Goal: Navigation & Orientation: Understand site structure

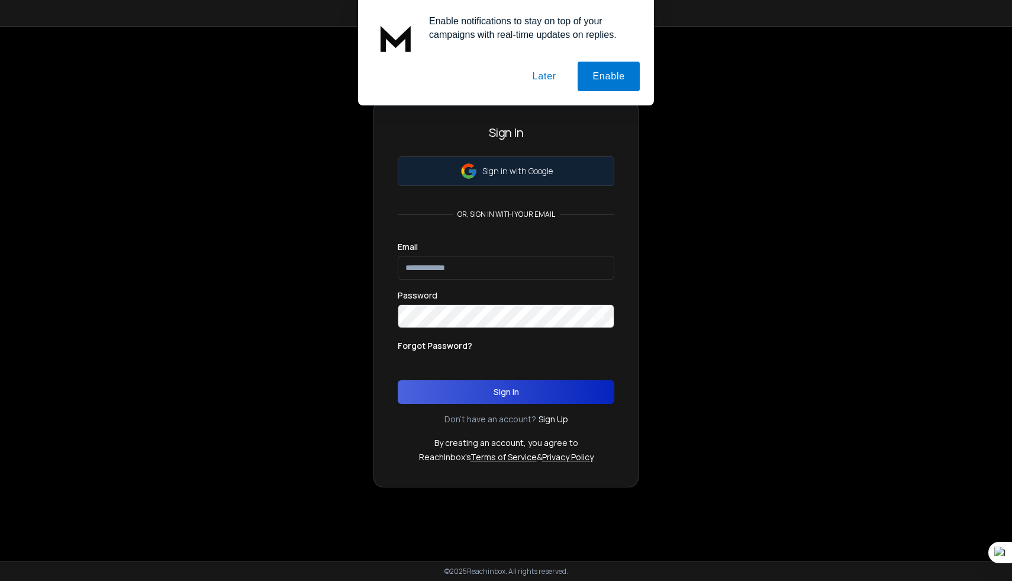
click at [503, 173] on p "Sign in with Google" at bounding box center [517, 171] width 70 height 12
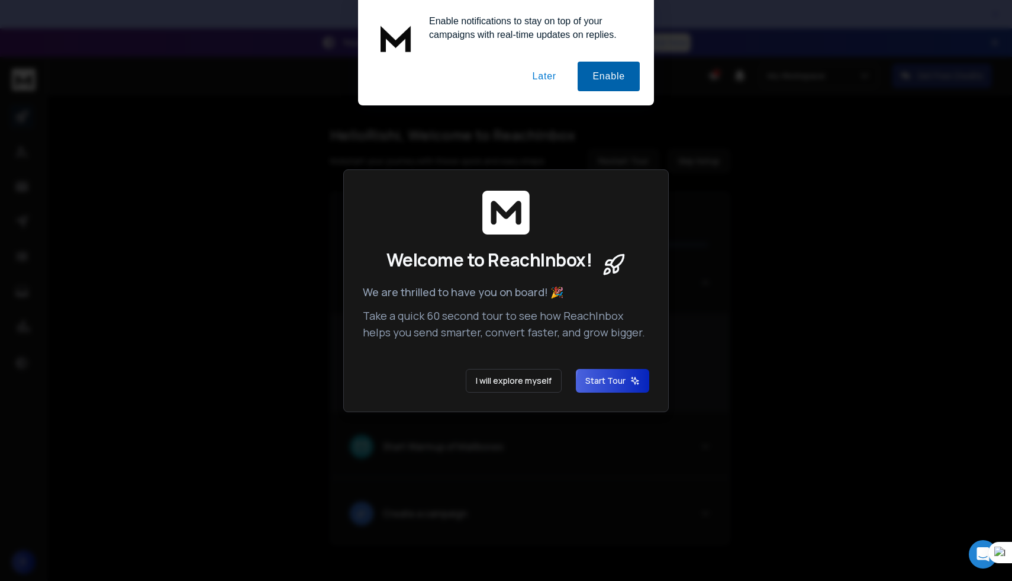
click at [605, 78] on button "Enable" at bounding box center [609, 77] width 62 height 30
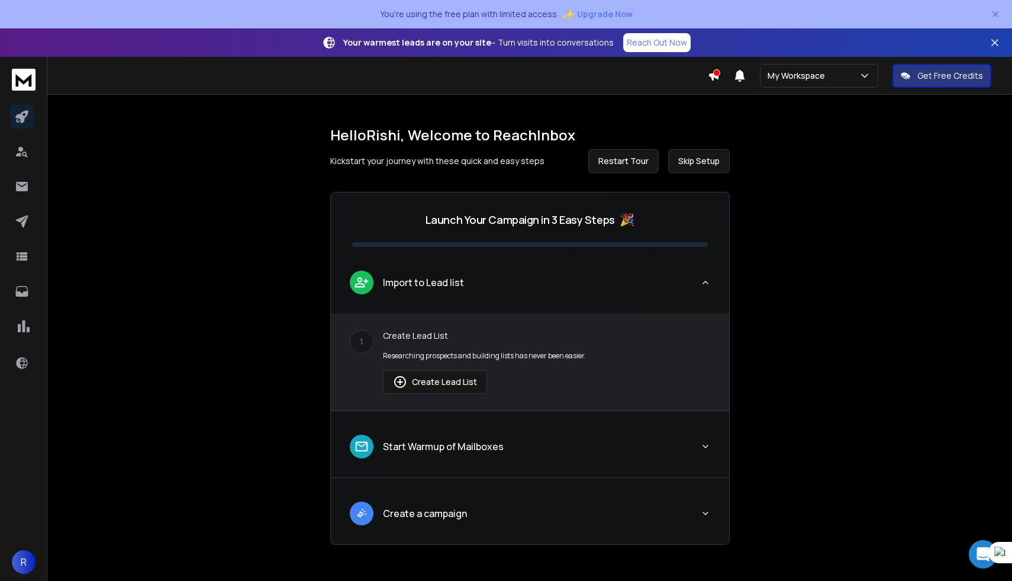
click at [992, 40] on icon at bounding box center [994, 42] width 7 height 7
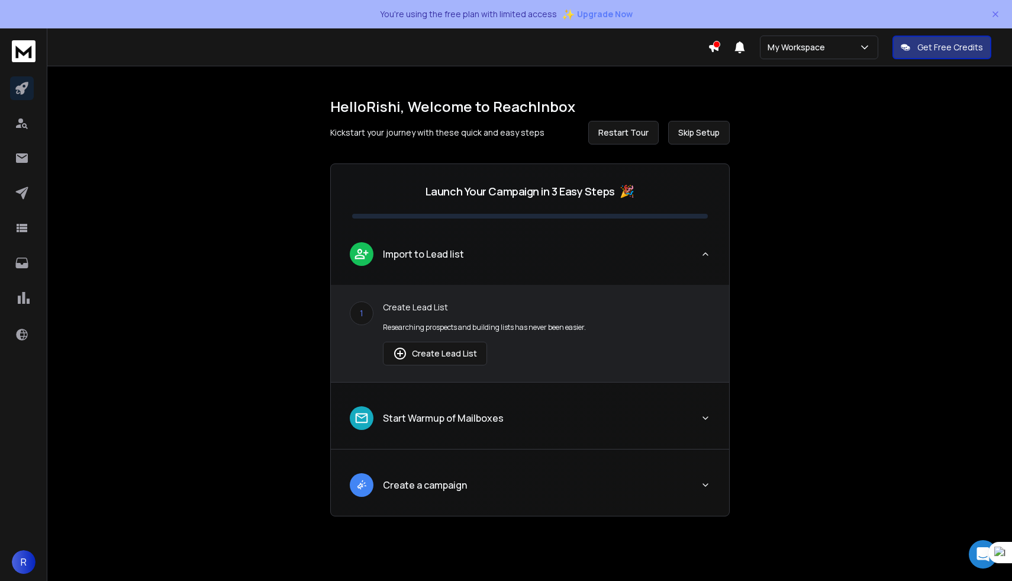
click at [567, 265] on button "Import to Lead list" at bounding box center [530, 259] width 398 height 52
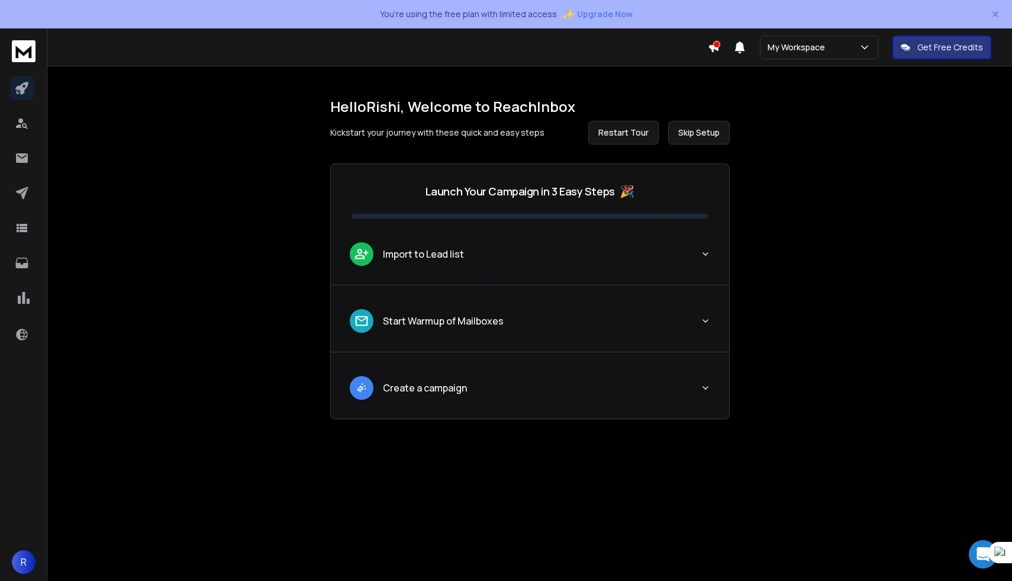
click at [567, 265] on button "Import to Lead list" at bounding box center [530, 259] width 398 height 52
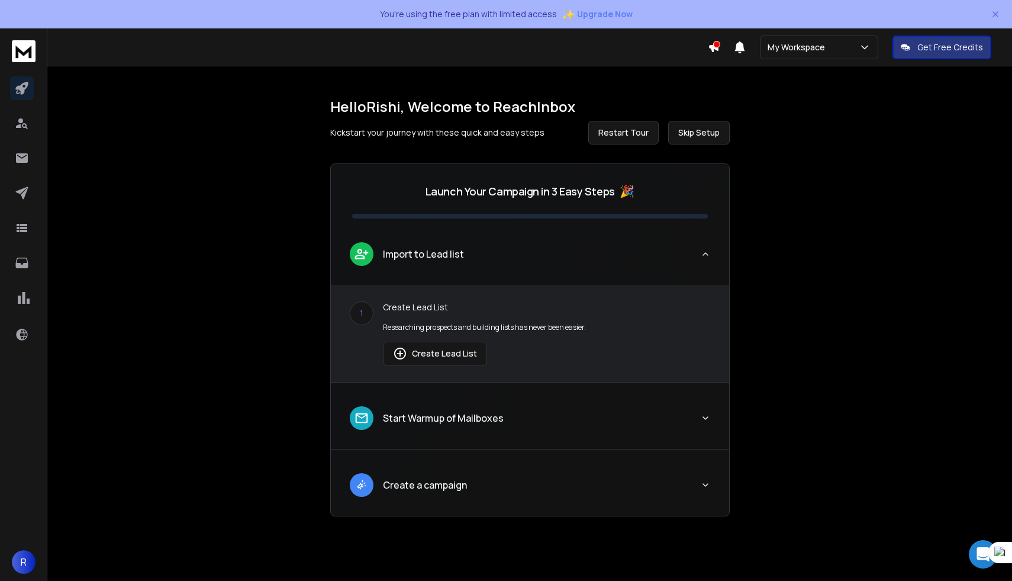
click at [553, 245] on button "Import to Lead list" at bounding box center [530, 259] width 398 height 52
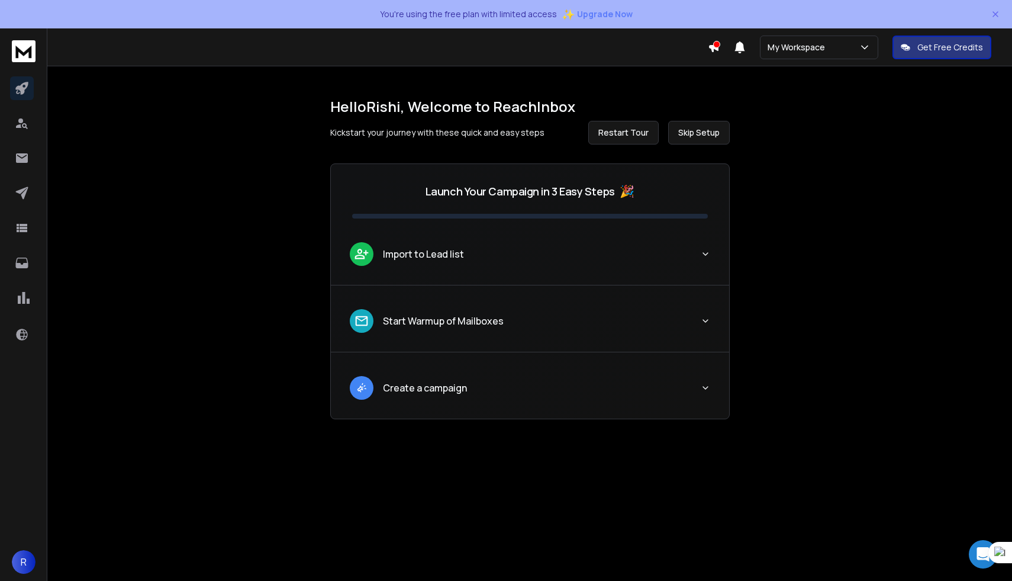
click at [486, 325] on p "Start Warmup of Mailboxes" at bounding box center [443, 321] width 121 height 14
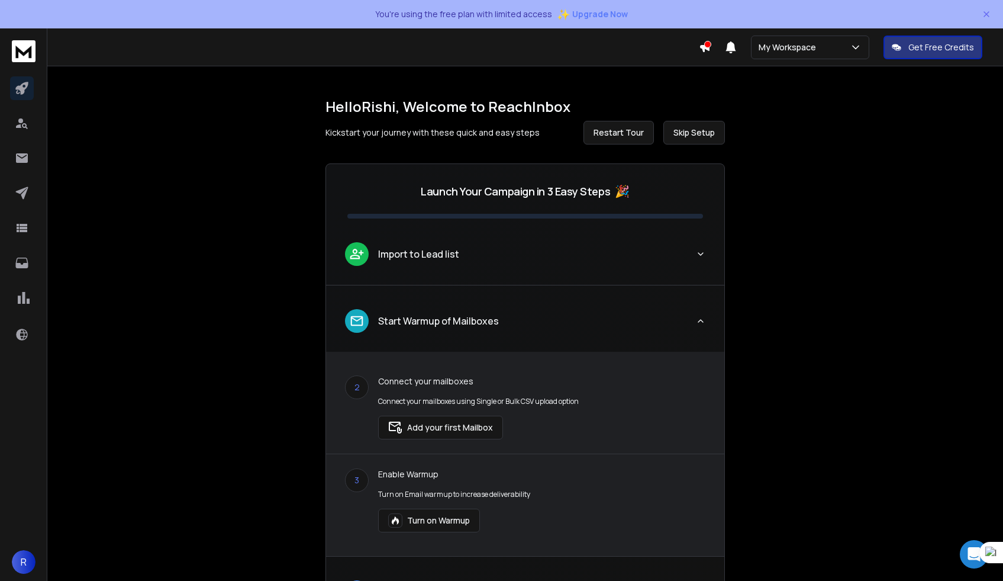
click at [486, 325] on p "Start Warmup of Mailboxes" at bounding box center [438, 321] width 121 height 14
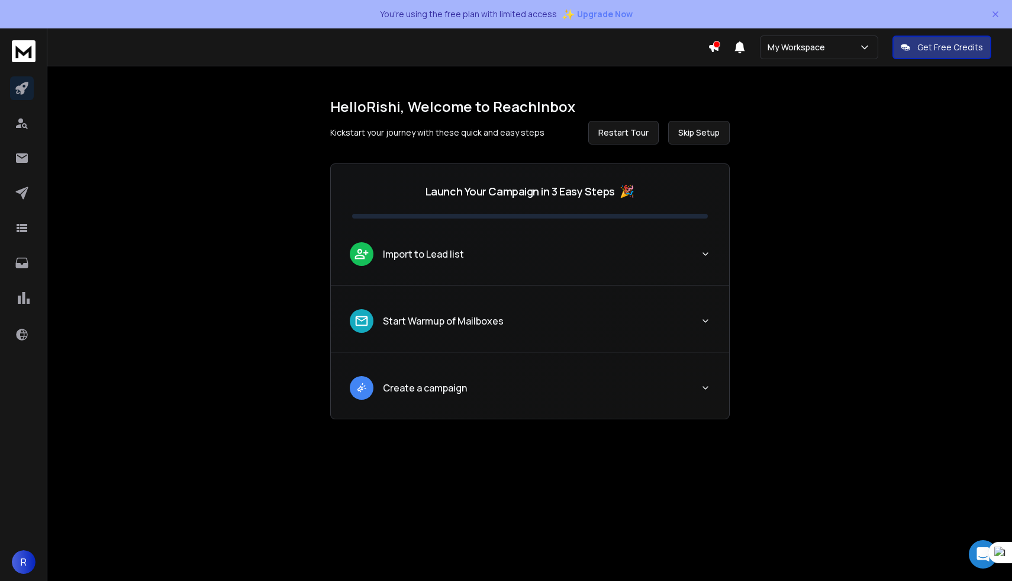
click at [486, 325] on p "Start Warmup of Mailboxes" at bounding box center [443, 321] width 121 height 14
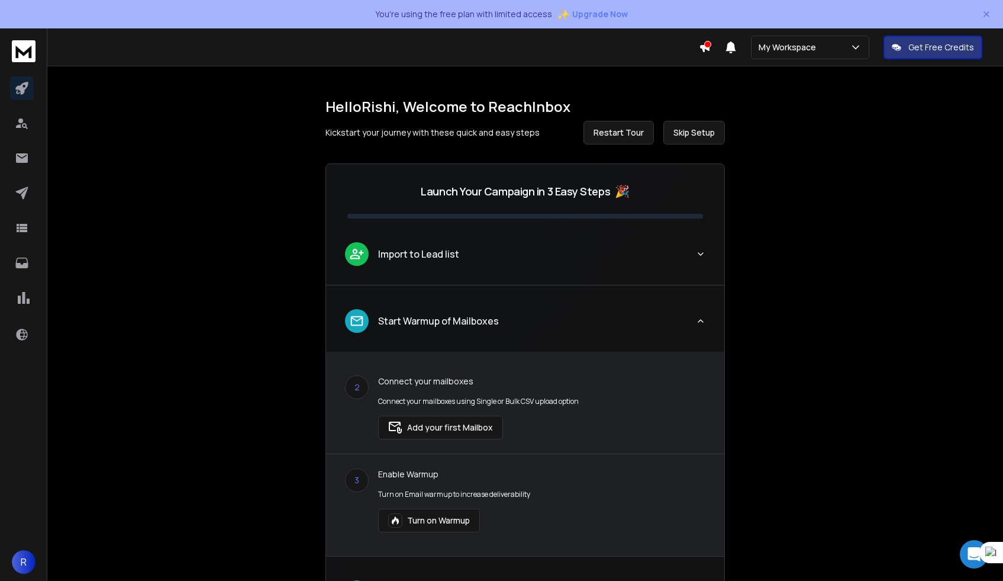
click at [486, 325] on p "Start Warmup of Mailboxes" at bounding box center [438, 321] width 121 height 14
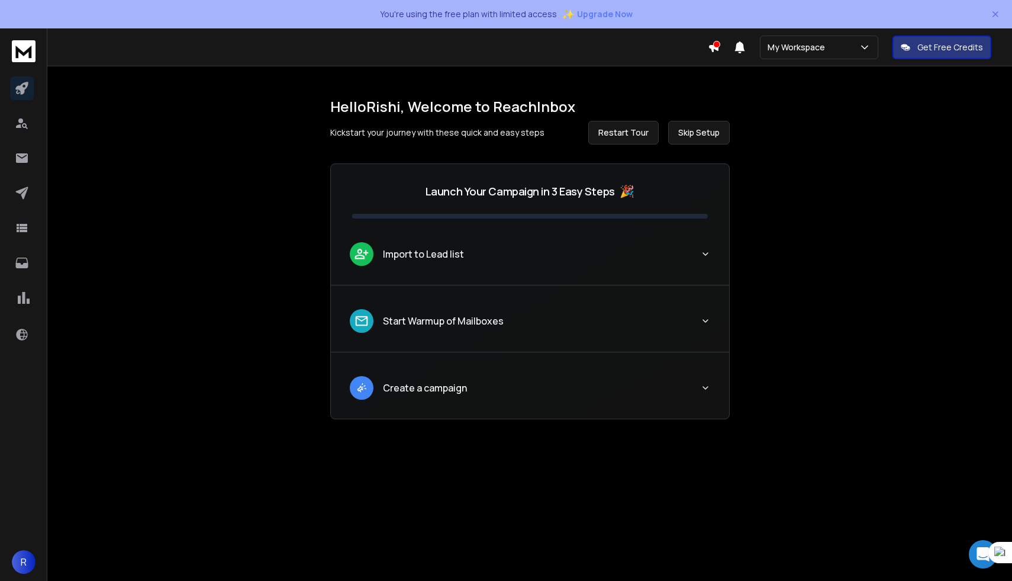
click at [470, 377] on button "Create a campaign" at bounding box center [530, 392] width 398 height 52
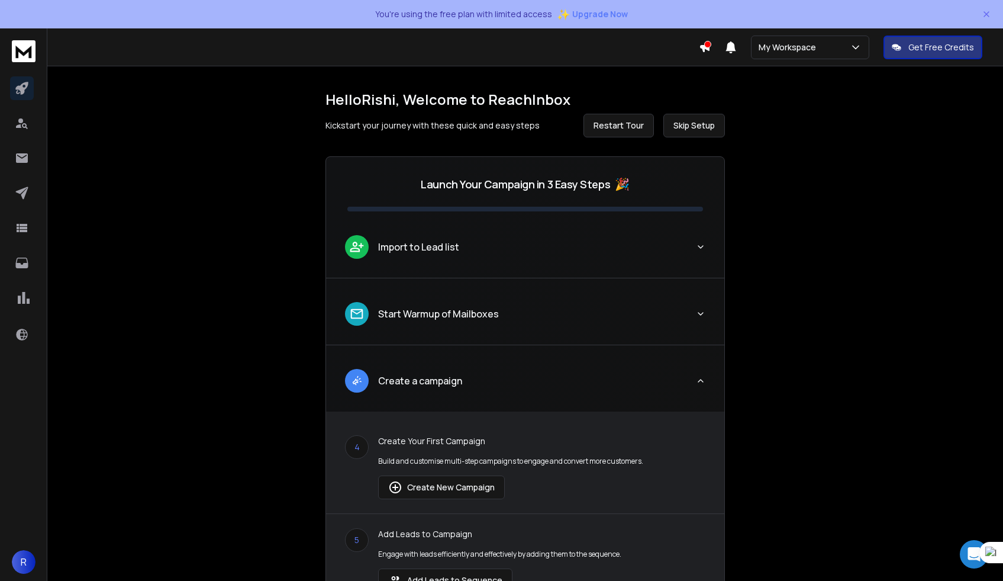
scroll to position [17, 0]
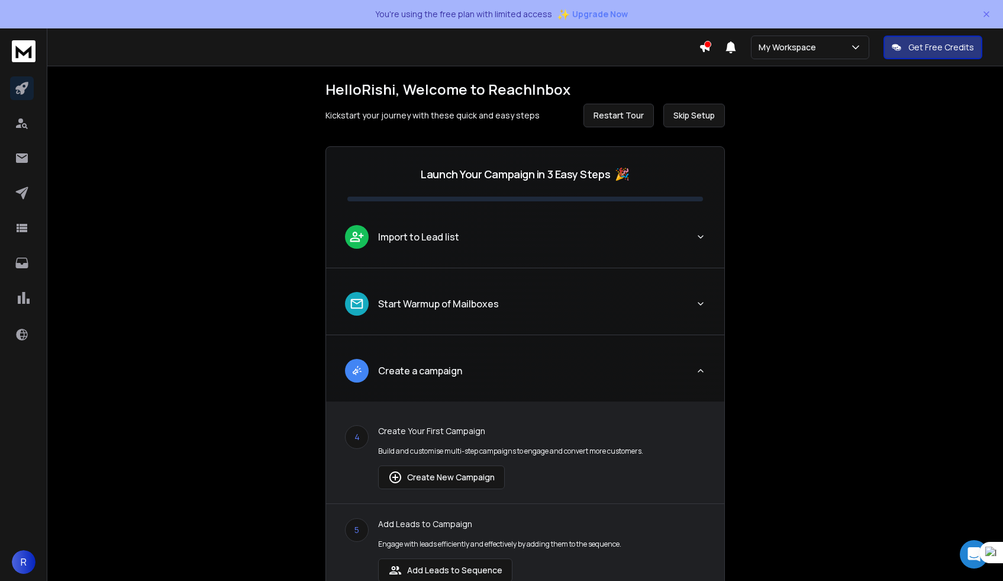
click at [470, 365] on button "Create a campaign" at bounding box center [525, 375] width 398 height 52
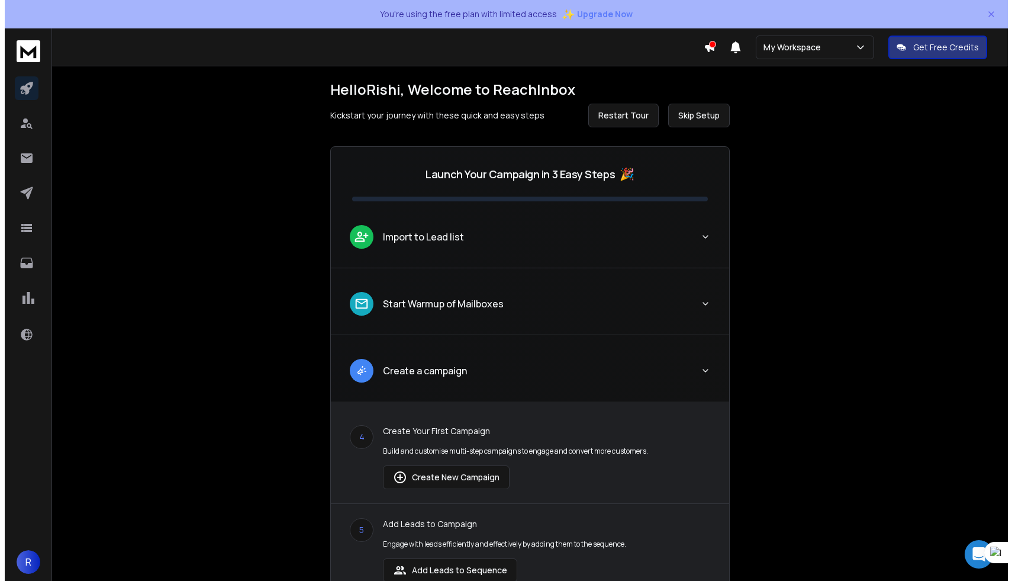
scroll to position [0, 0]
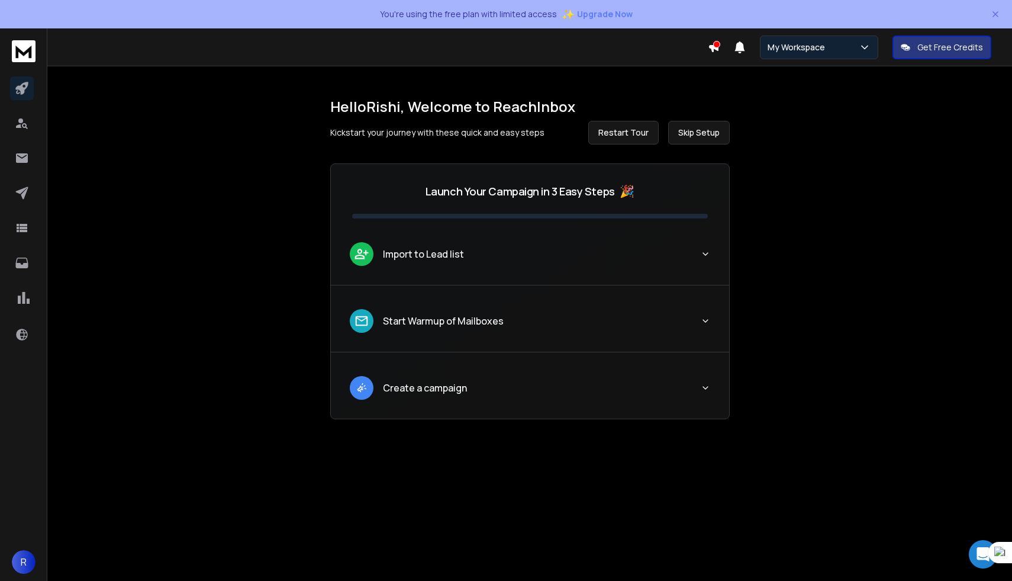
click at [824, 51] on p "My Workspace" at bounding box center [799, 47] width 62 height 12
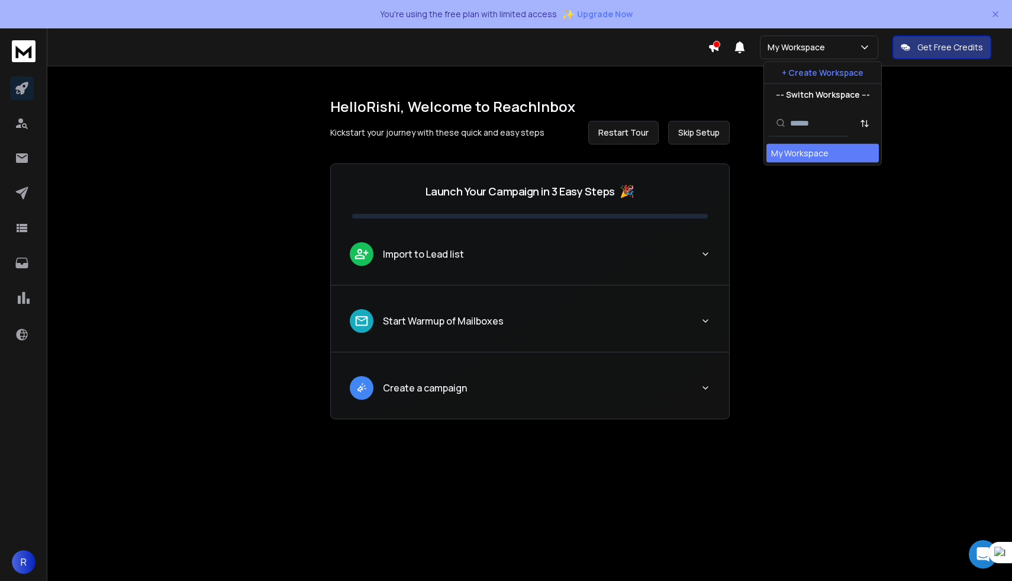
click at [847, 238] on div "Hello Rishi , Welcome to ReachInbox Kickstart your journey with these quick and…" at bounding box center [529, 258] width 927 height 360
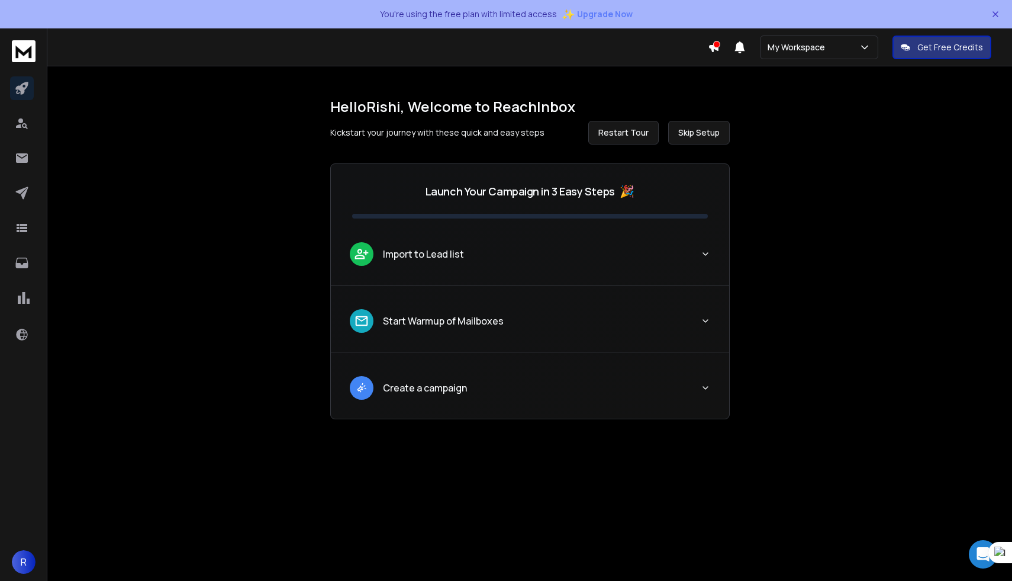
click at [994, 12] on icon "Close notification" at bounding box center [995, 14] width 5 height 5
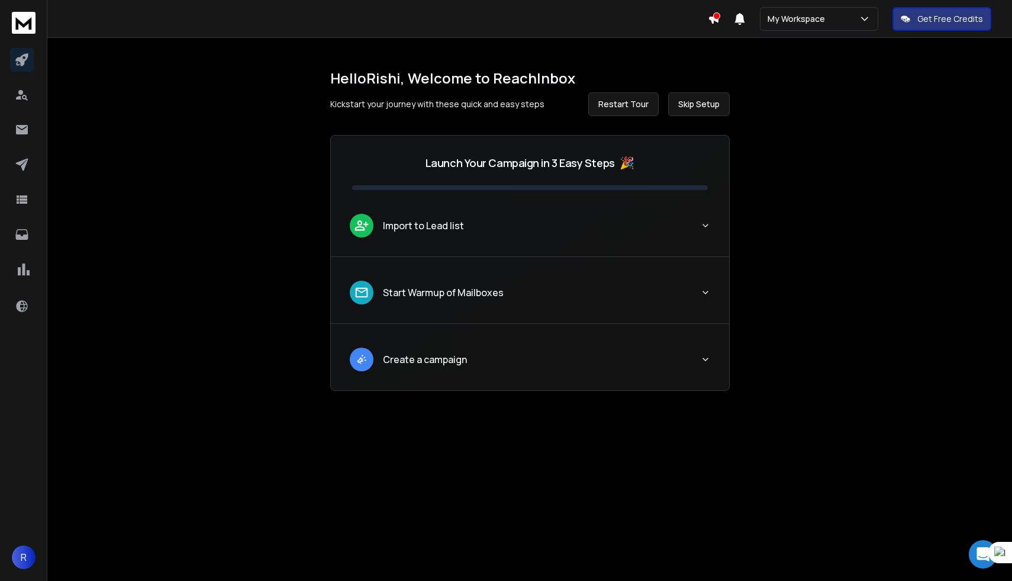
click at [98, 73] on div "Hello Rishi , Welcome to ReachInbox Kickstart your journey with these quick and…" at bounding box center [529, 230] width 927 height 360
click at [21, 91] on circle at bounding box center [20, 92] width 5 height 5
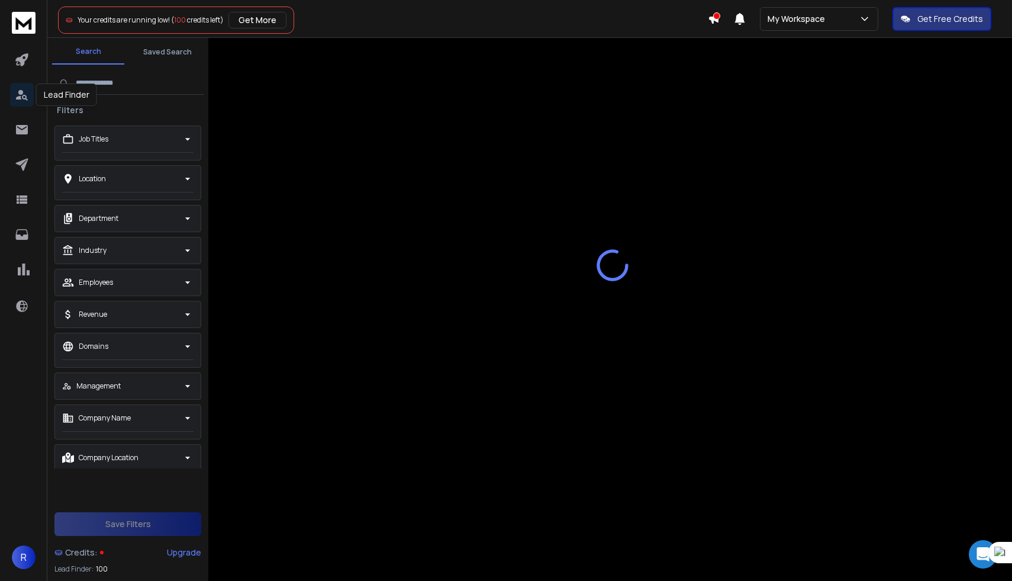
click at [16, 101] on icon at bounding box center [22, 95] width 14 height 14
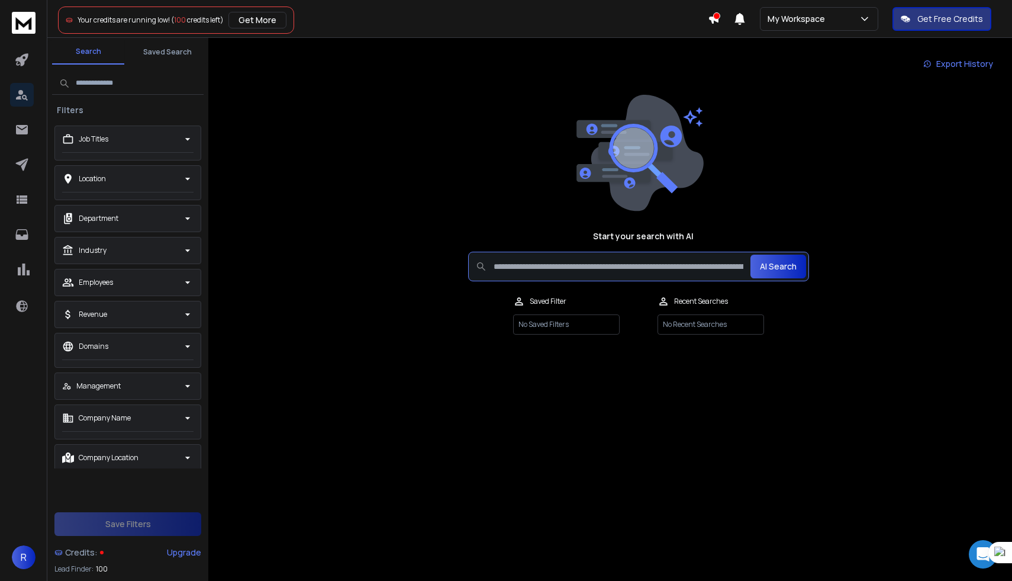
click at [182, 138] on icon at bounding box center [188, 139] width 12 height 12
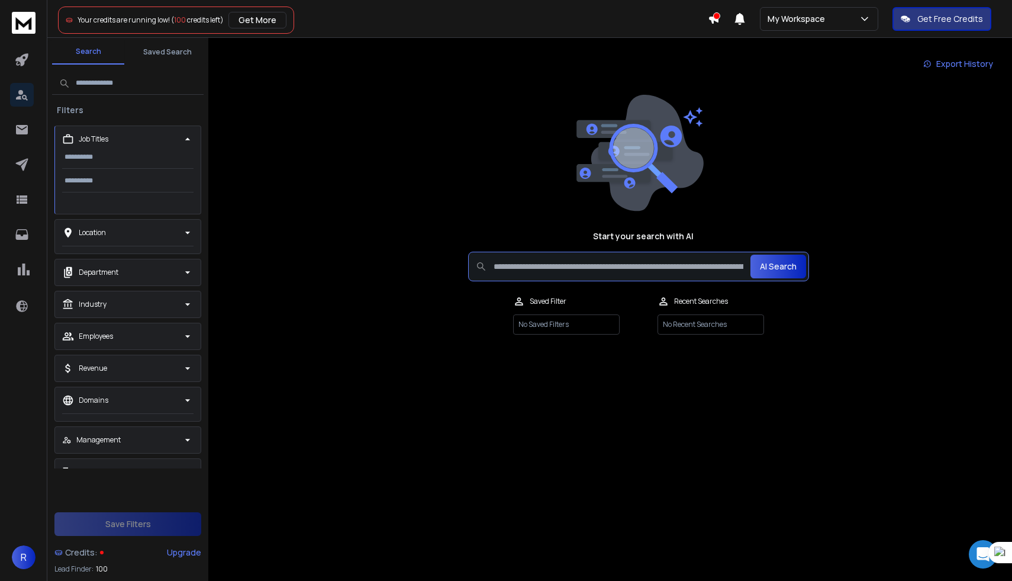
click at [182, 138] on icon at bounding box center [188, 139] width 12 height 12
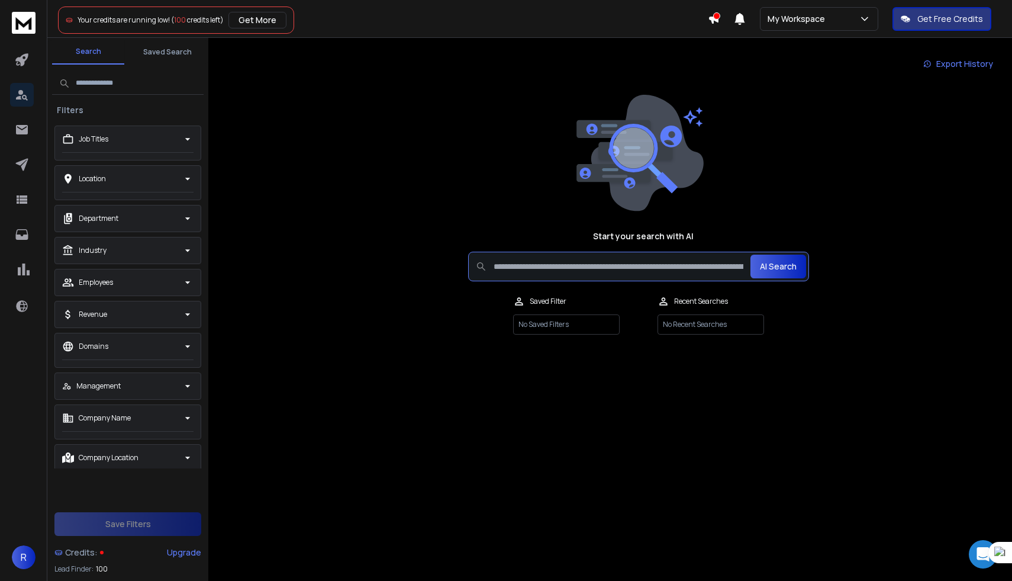
click at [525, 273] on textarea at bounding box center [619, 266] width 250 height 24
click at [32, 134] on link at bounding box center [22, 130] width 24 height 24
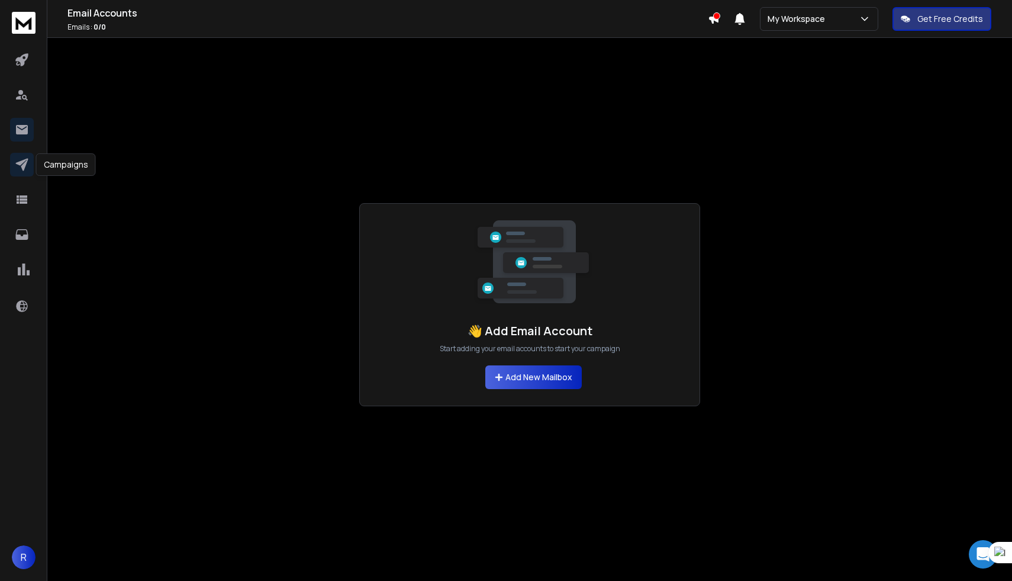
click at [12, 167] on link at bounding box center [22, 165] width 24 height 24
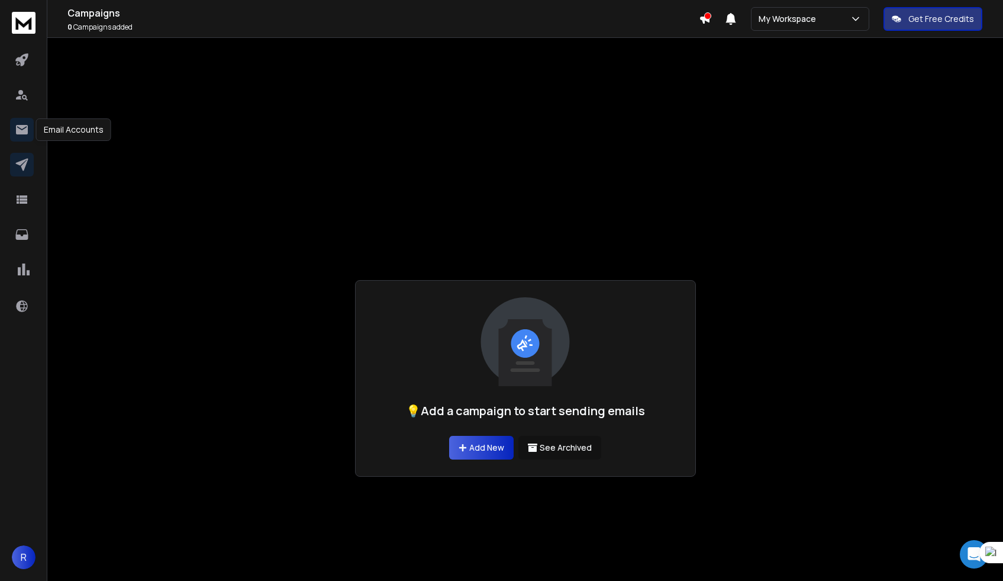
click at [13, 138] on link at bounding box center [22, 130] width 24 height 24
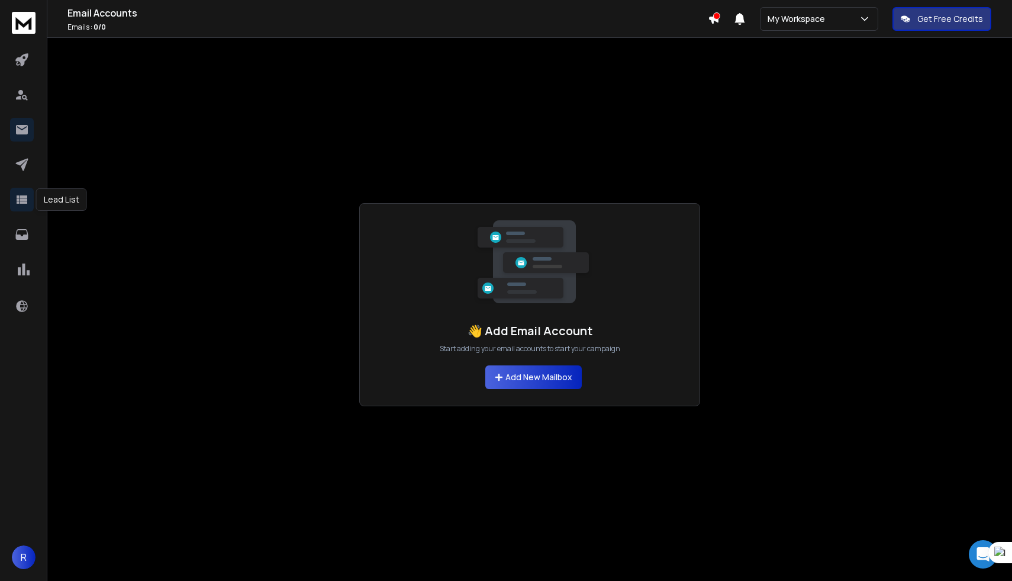
click at [29, 196] on link at bounding box center [22, 200] width 24 height 24
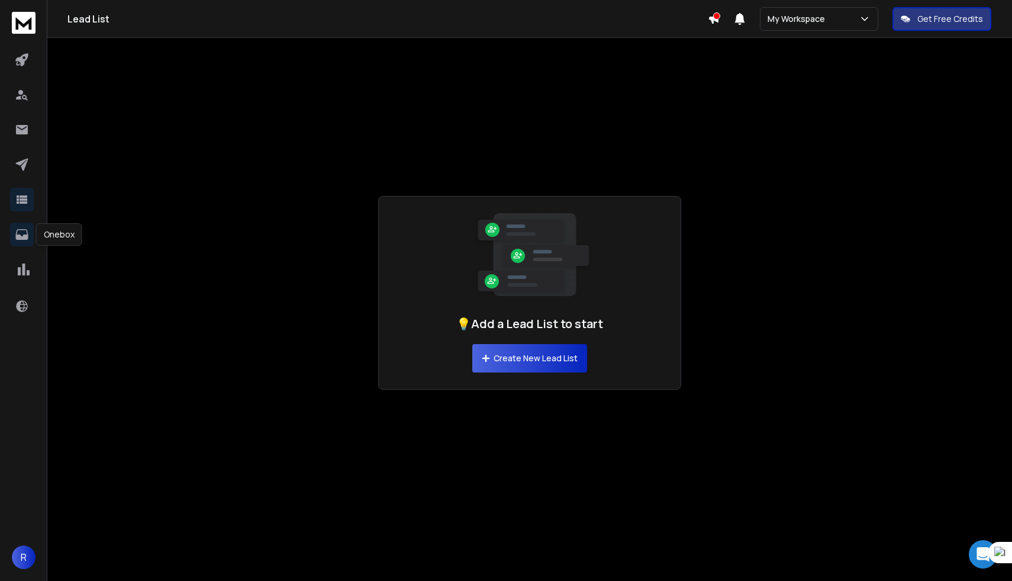
click at [20, 234] on icon at bounding box center [22, 234] width 14 height 14
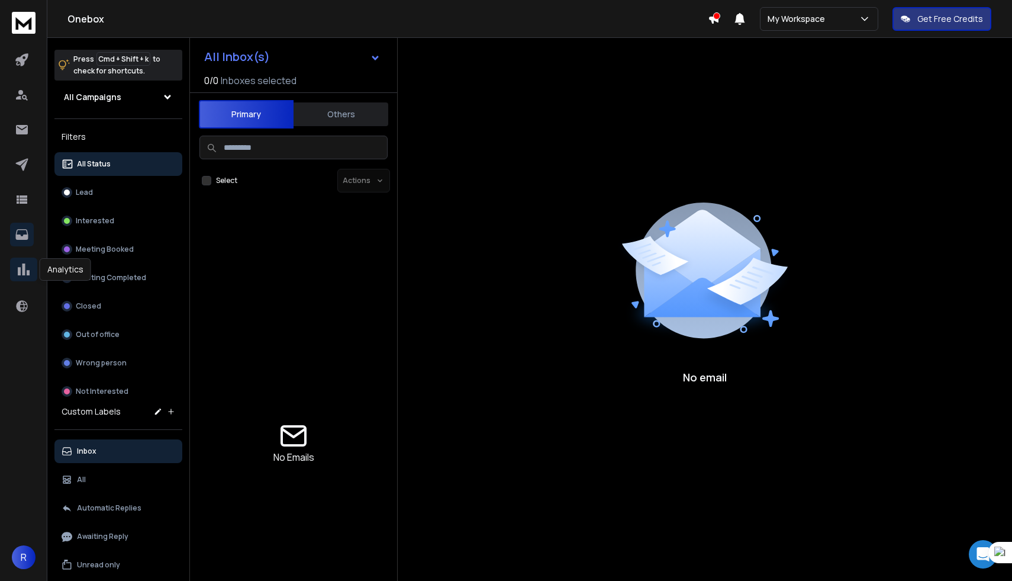
click at [12, 267] on link at bounding box center [23, 269] width 27 height 27
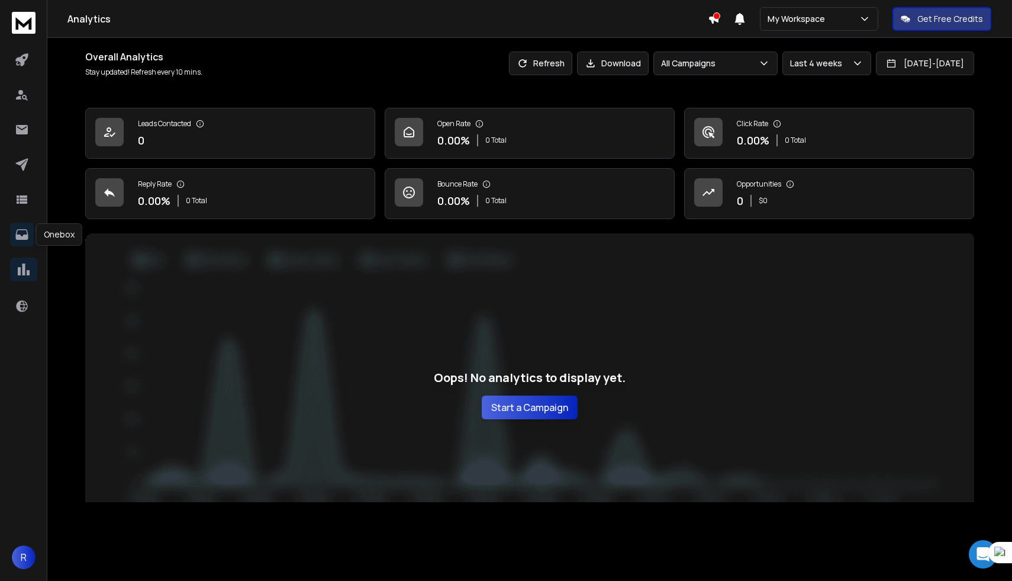
click at [31, 238] on link at bounding box center [22, 235] width 24 height 24
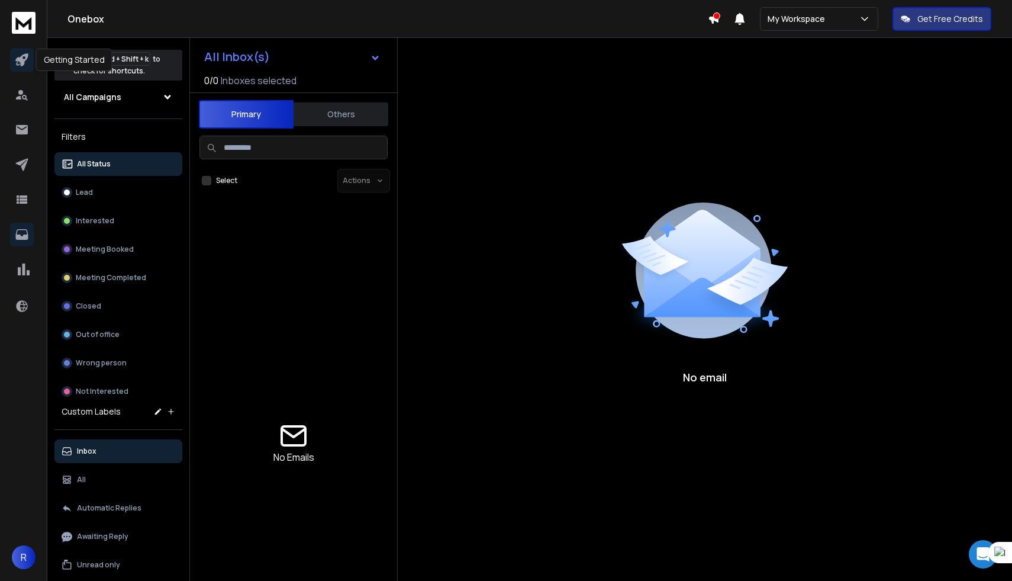
click at [23, 55] on icon at bounding box center [21, 59] width 13 height 13
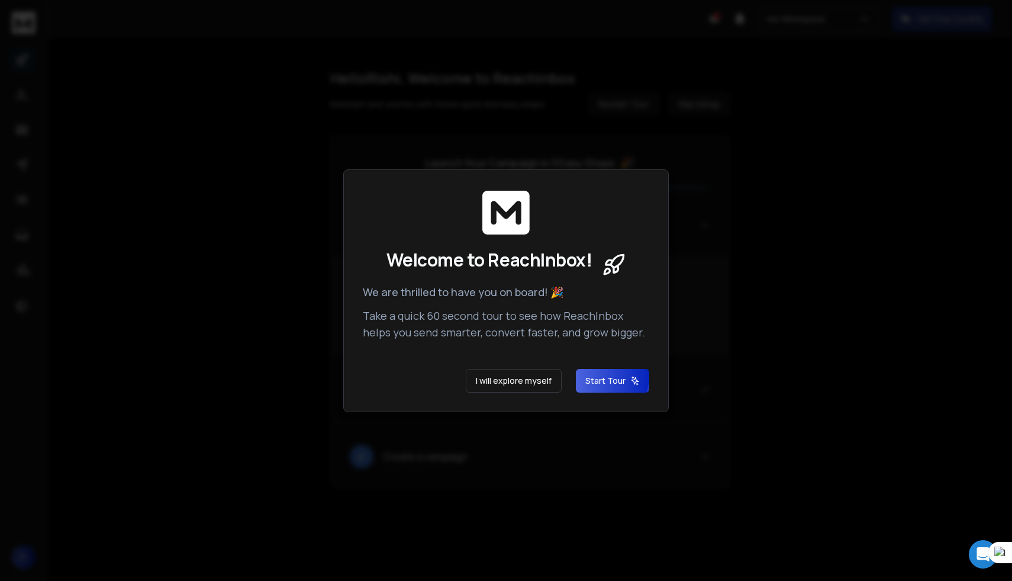
click at [611, 369] on button "Start Tour" at bounding box center [612, 381] width 73 height 24
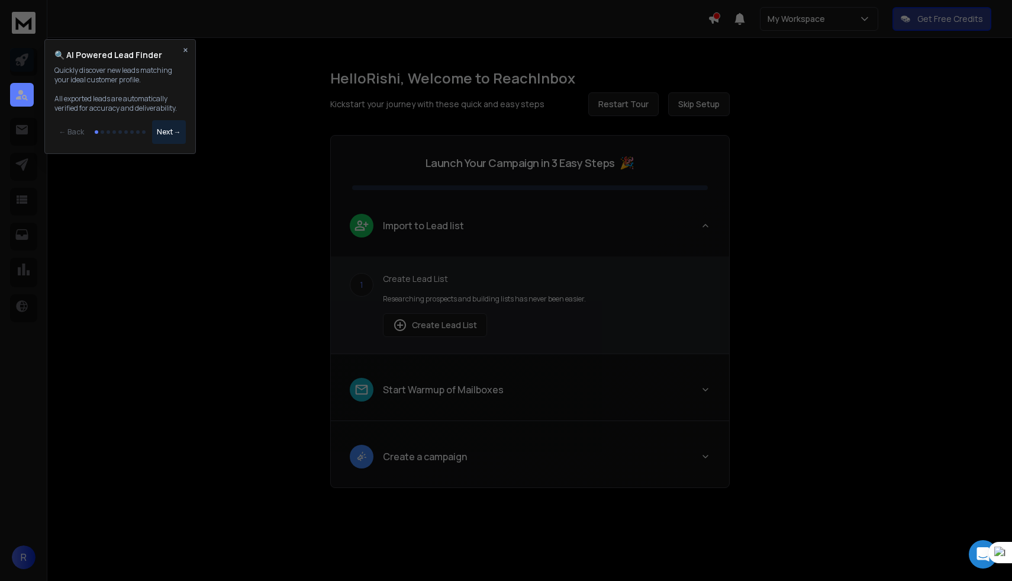
click at [172, 135] on button "Next →" at bounding box center [169, 132] width 34 height 24
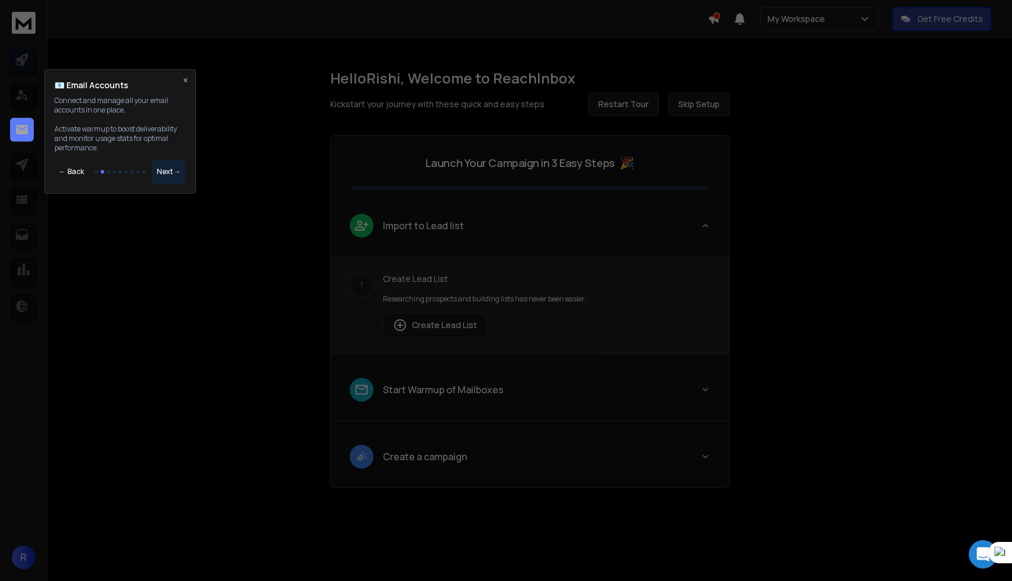
click at [173, 168] on button "Next →" at bounding box center [169, 172] width 34 height 24
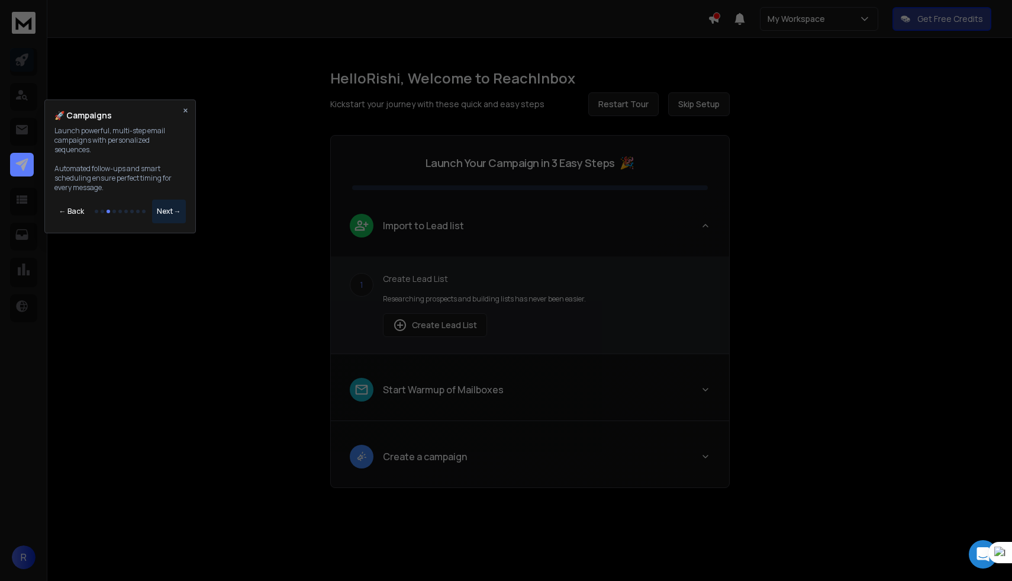
click at [176, 209] on button "Next →" at bounding box center [169, 211] width 34 height 24
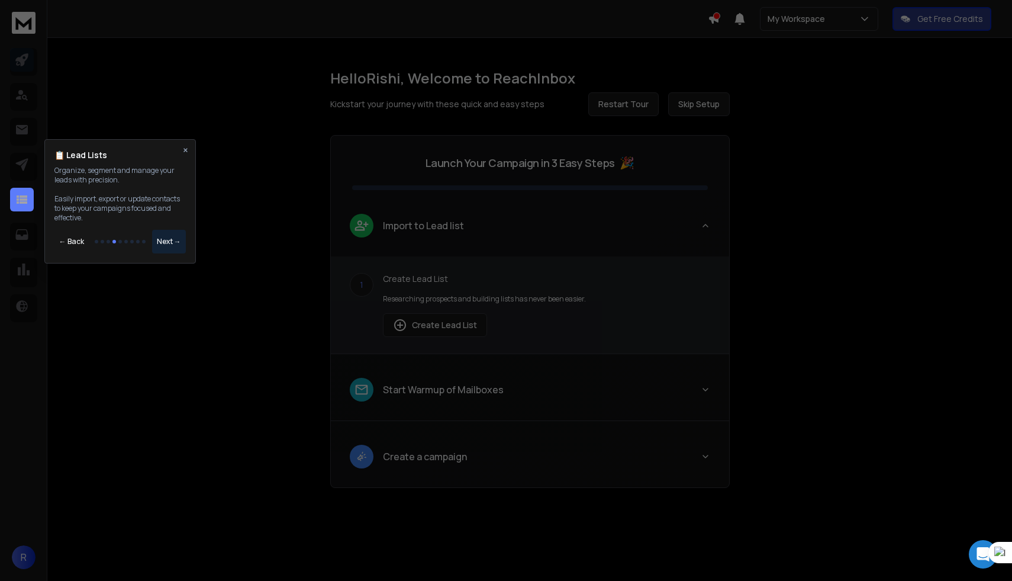
click at [167, 238] on button "Next →" at bounding box center [169, 242] width 34 height 24
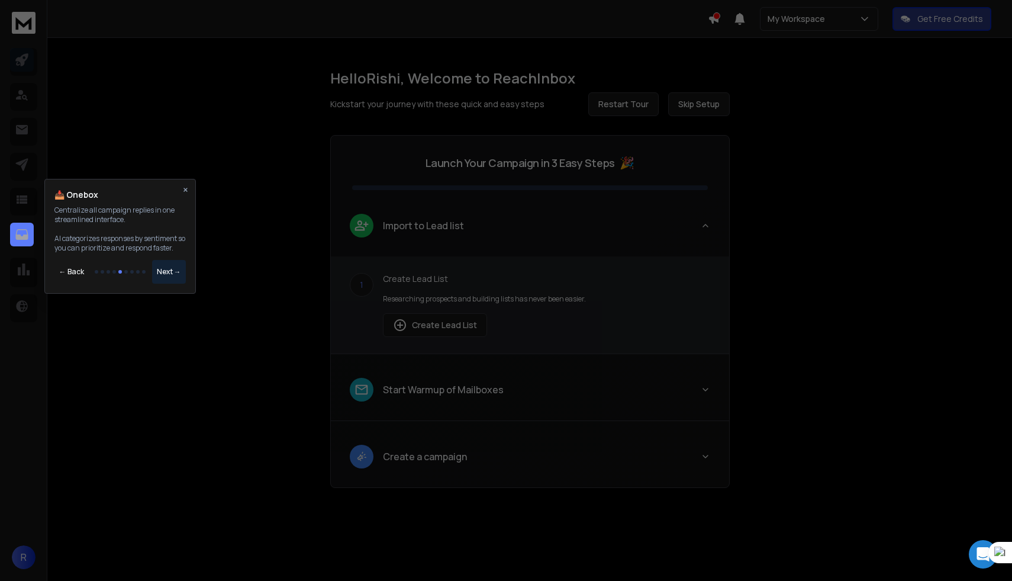
click at [170, 272] on button "Next →" at bounding box center [169, 272] width 34 height 24
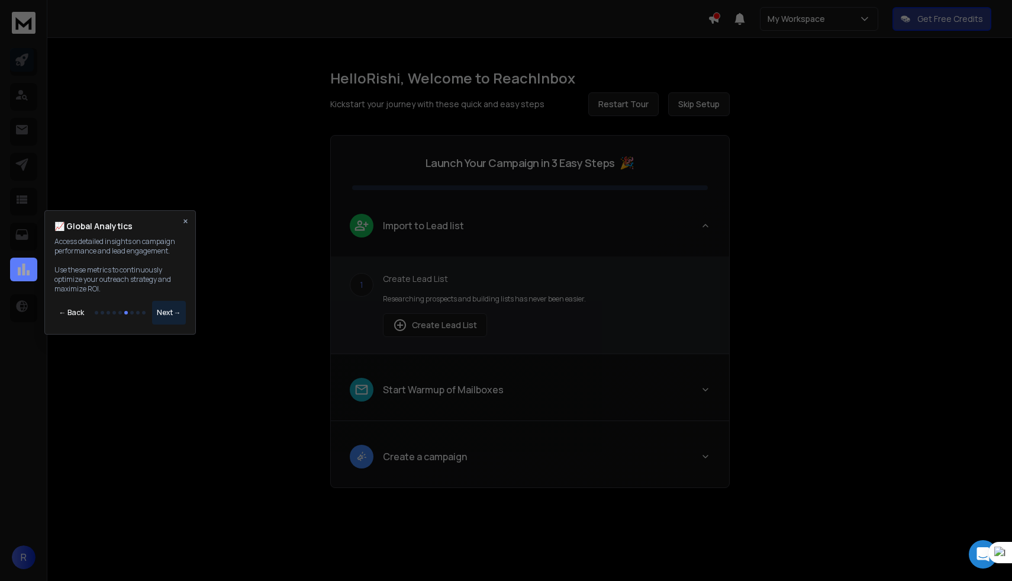
click at [179, 312] on button "Next →" at bounding box center [169, 313] width 34 height 24
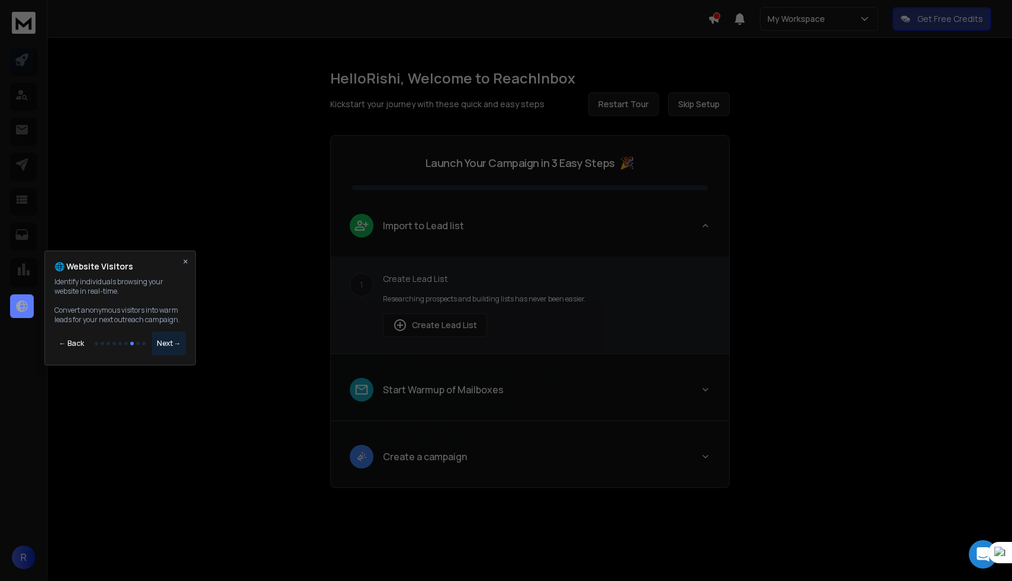
click at [180, 341] on button "Next →" at bounding box center [169, 343] width 34 height 24
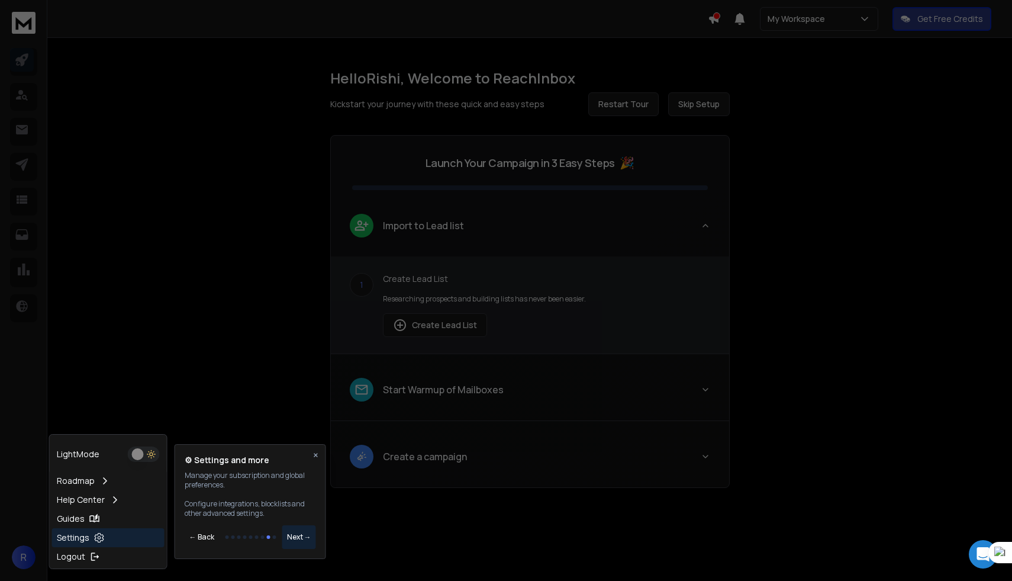
click at [301, 530] on button "Next →" at bounding box center [299, 537] width 34 height 24
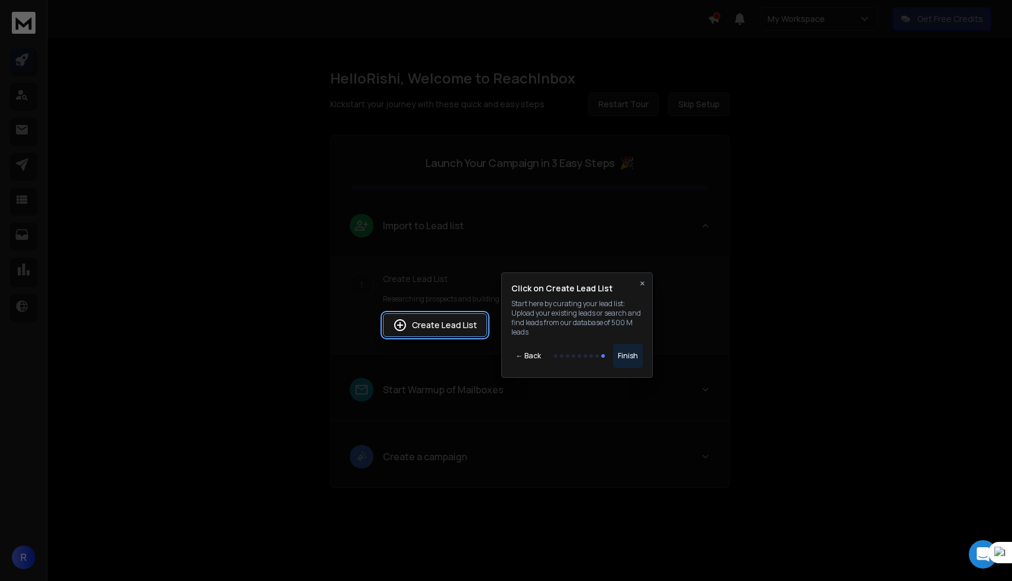
click at [626, 352] on button "Finish" at bounding box center [628, 356] width 30 height 24
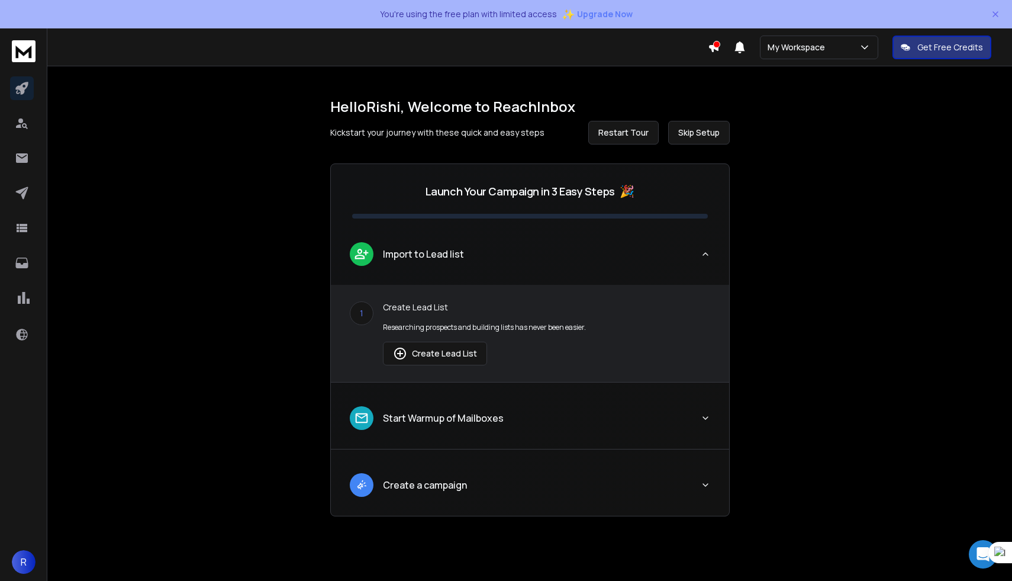
click at [695, 254] on button "Import to Lead list" at bounding box center [530, 259] width 398 height 52
